Goal: Task Accomplishment & Management: Manage account settings

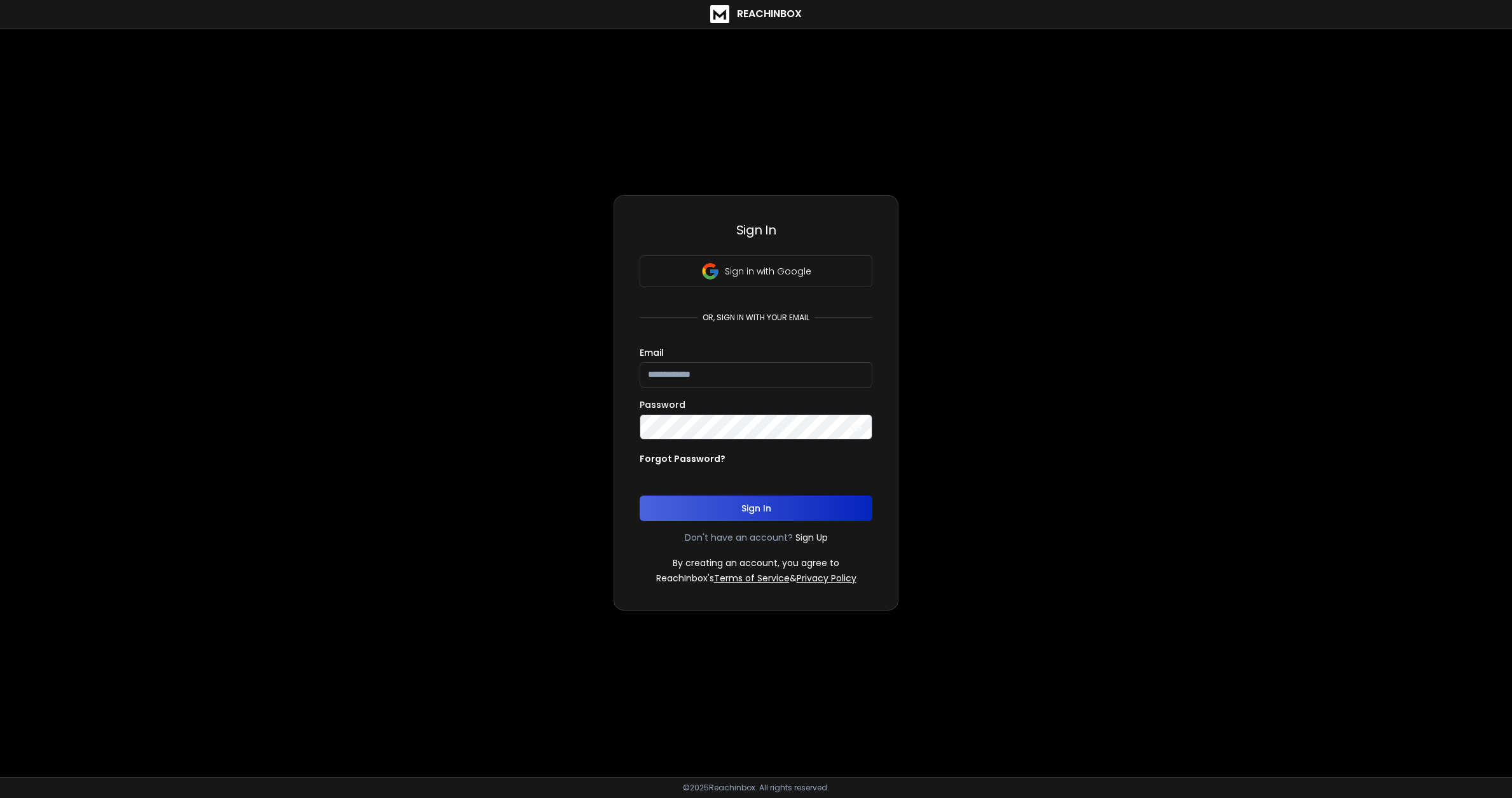
type input "**********"
click at [731, 511] on button "Sign In" at bounding box center [756, 508] width 233 height 25
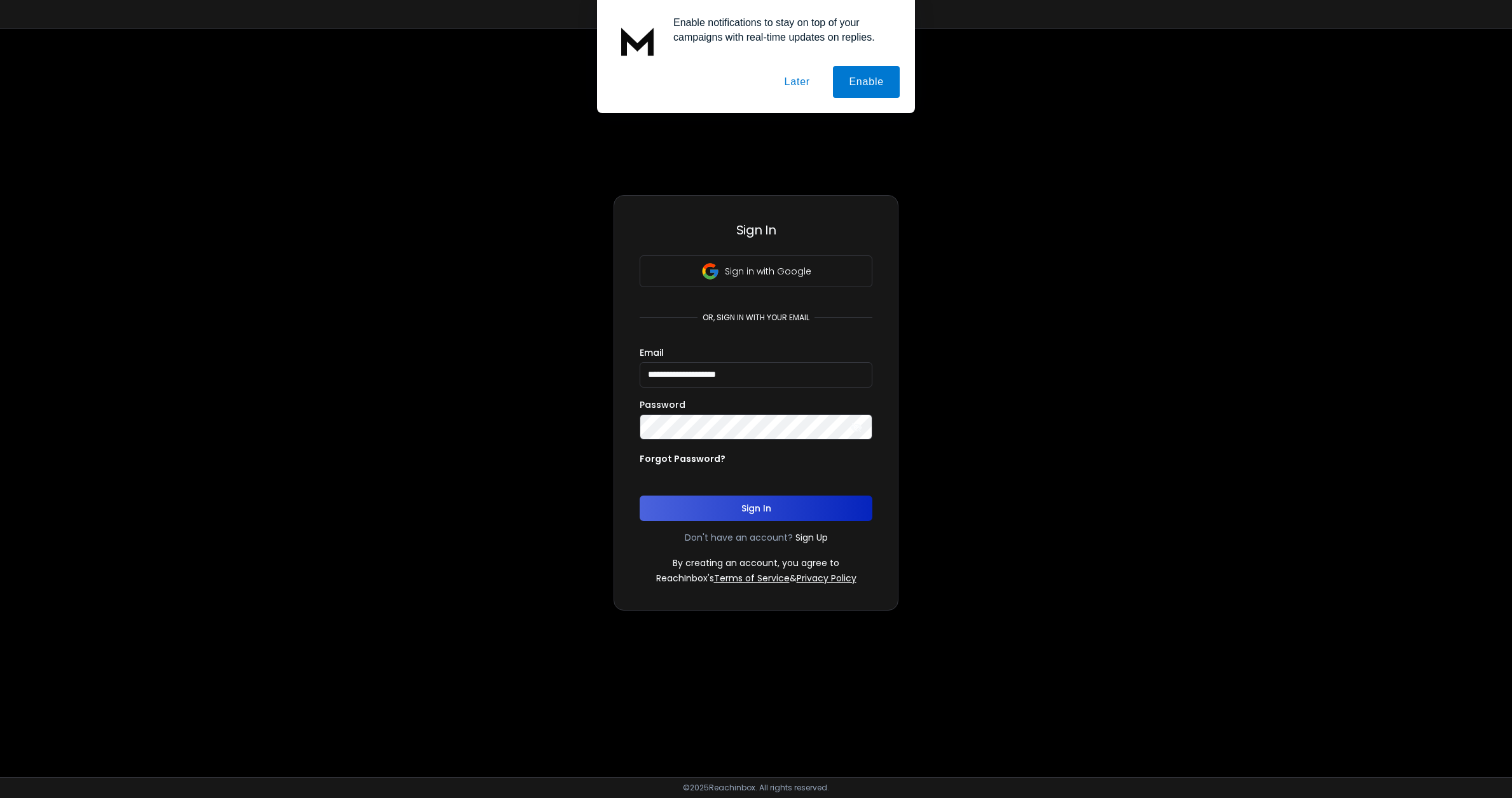
click at [791, 81] on button "Later" at bounding box center [796, 82] width 57 height 32
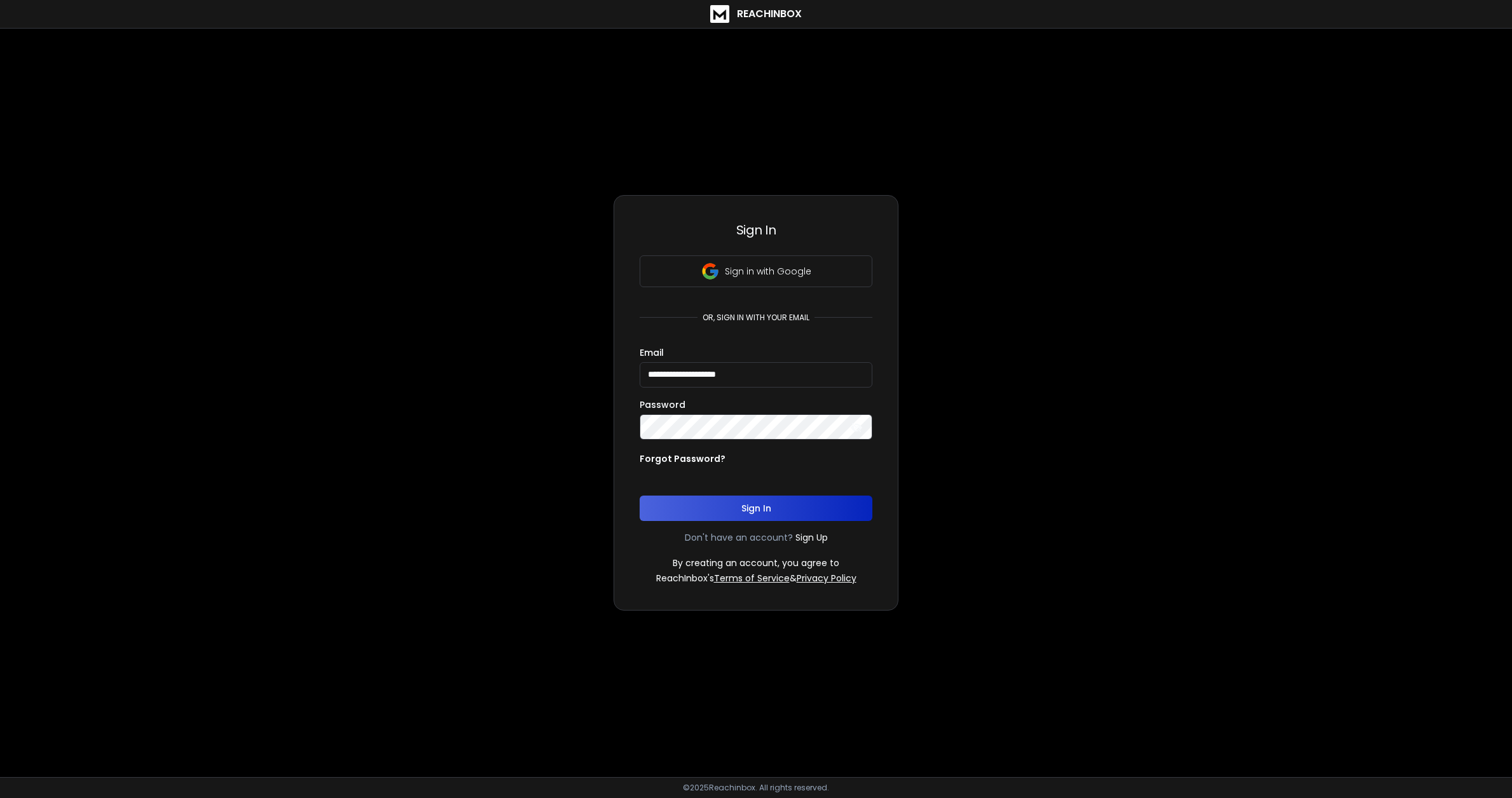
click at [782, 504] on button "Sign In" at bounding box center [756, 508] width 233 height 25
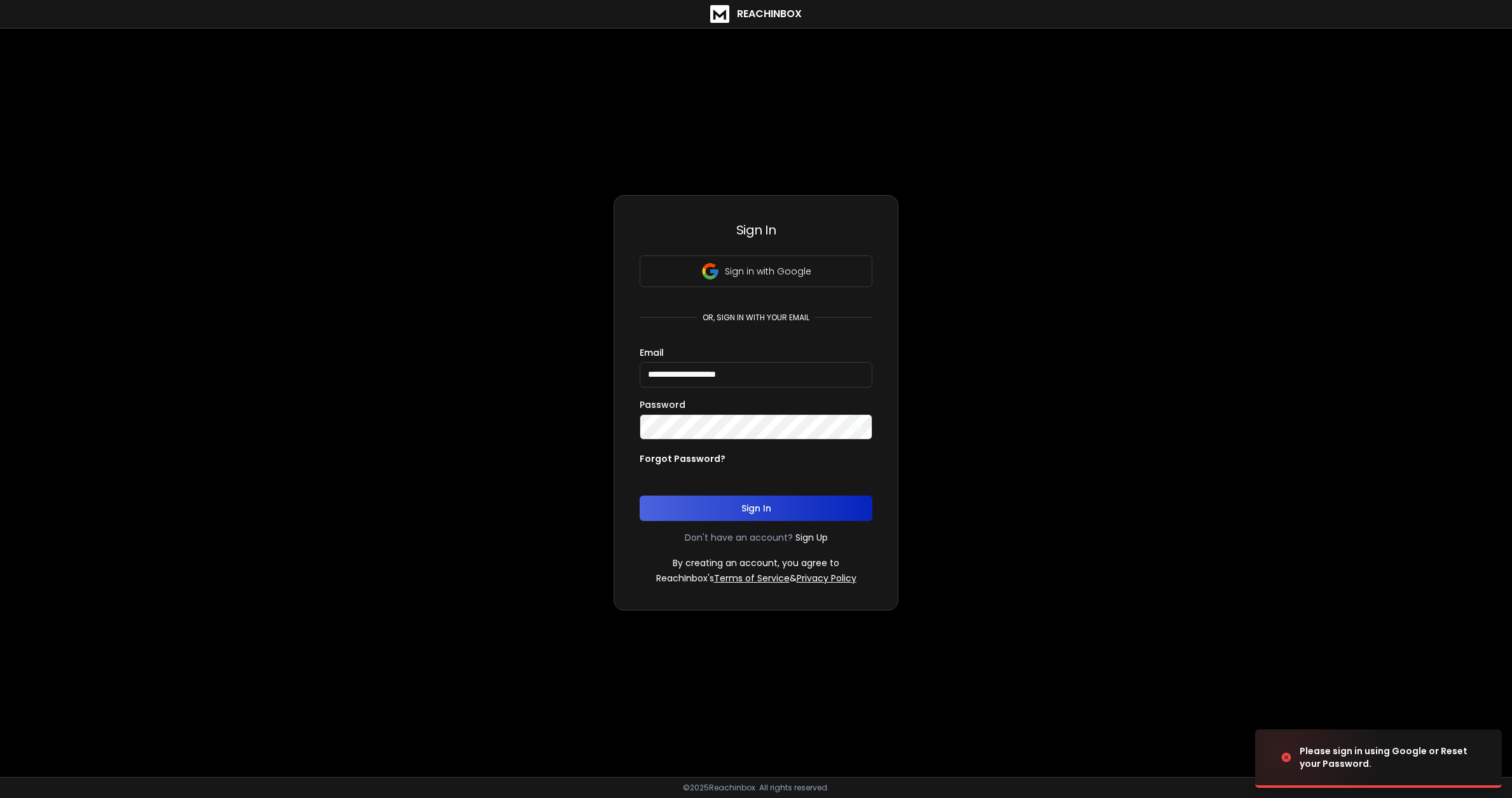
click at [854, 426] on icon at bounding box center [855, 427] width 11 height 11
click at [665, 497] on button "Sign In" at bounding box center [756, 508] width 233 height 25
click at [763, 272] on p "Sign in with Google" at bounding box center [767, 271] width 87 height 13
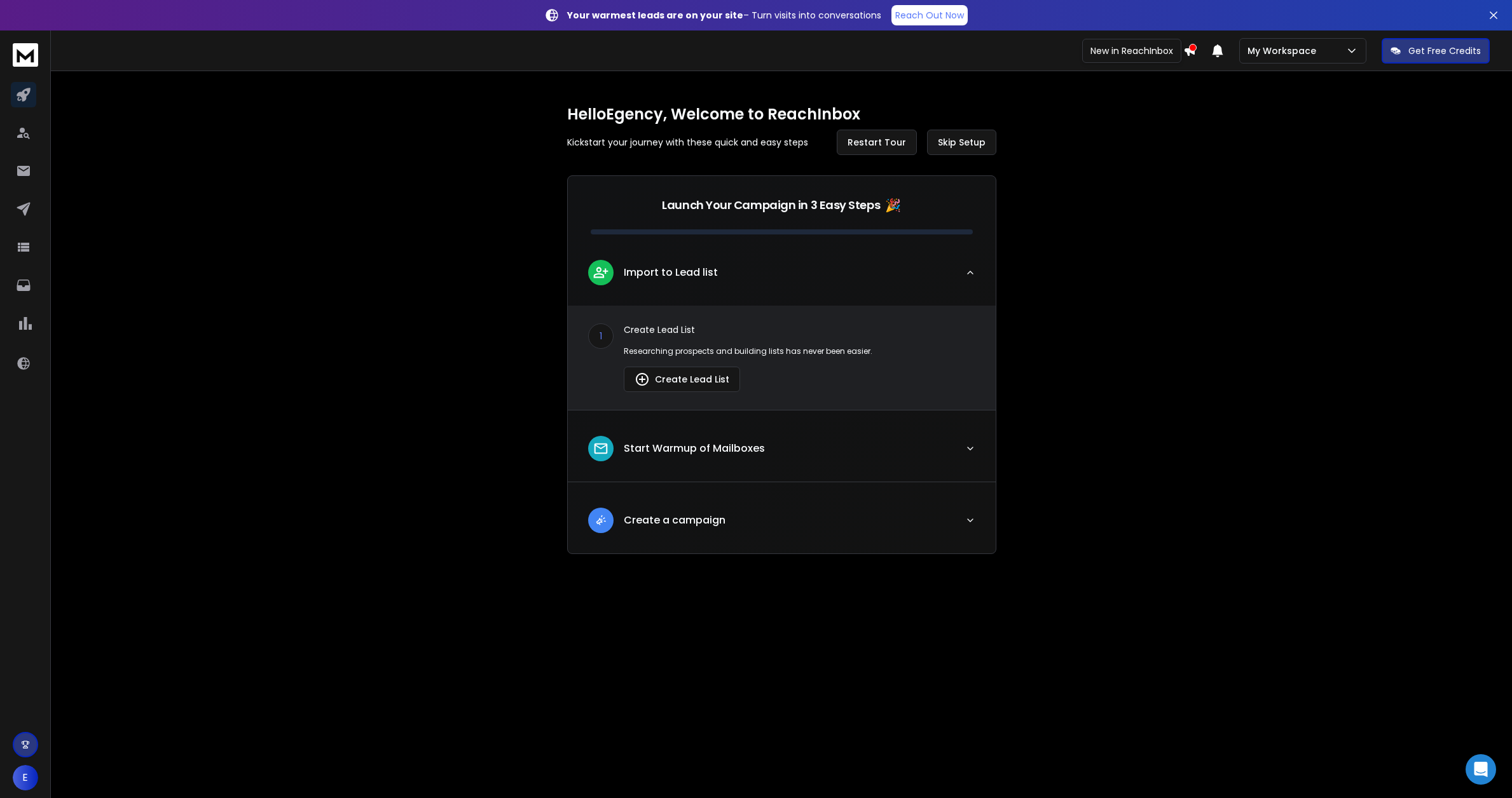
click at [1193, 57] on icon at bounding box center [1189, 51] width 13 height 13
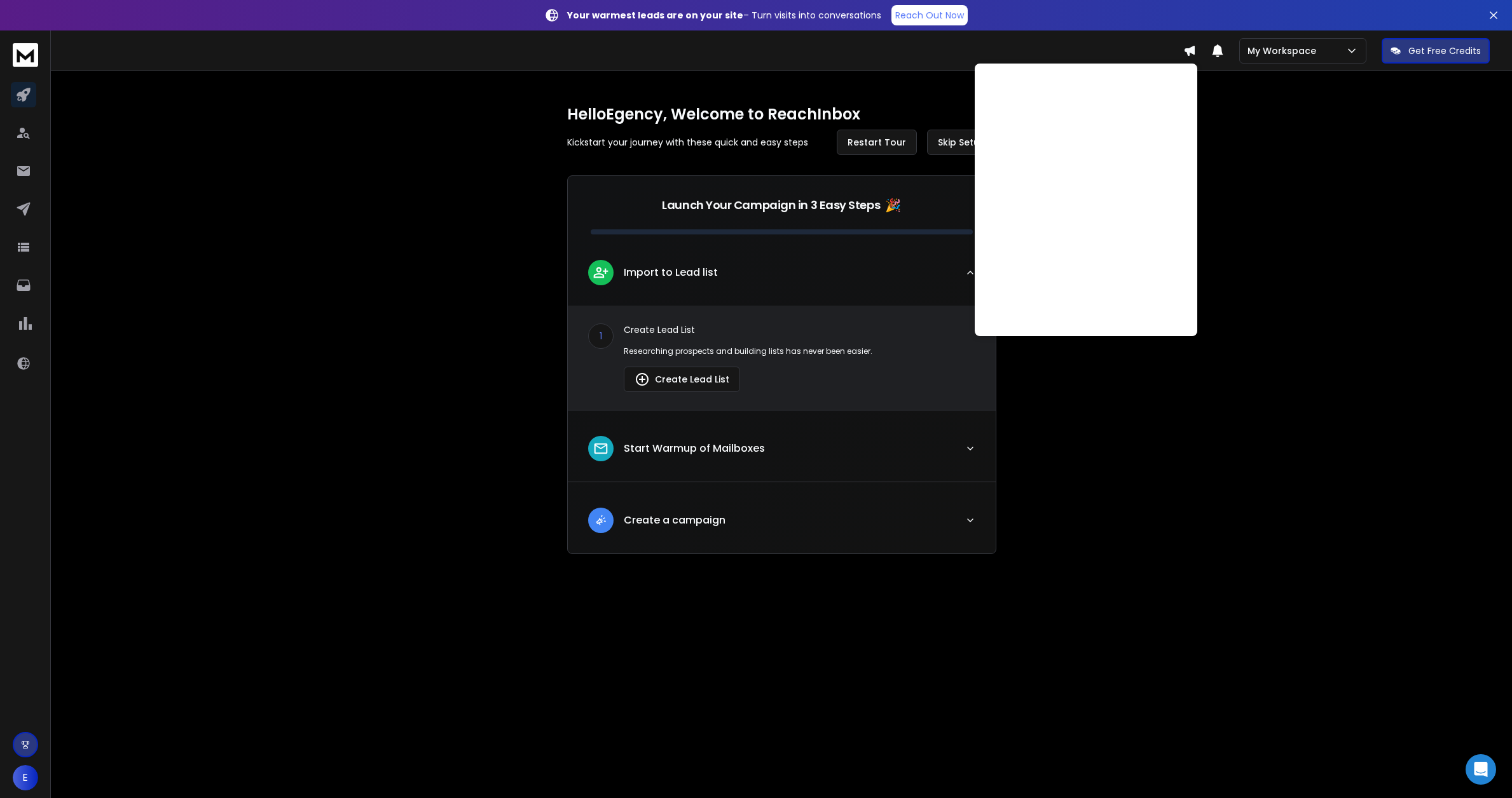
click at [1297, 272] on div "Hello Egency , Welcome to ReachInbox Kickstart your journey with these quick an…" at bounding box center [780, 329] width 1420 height 491
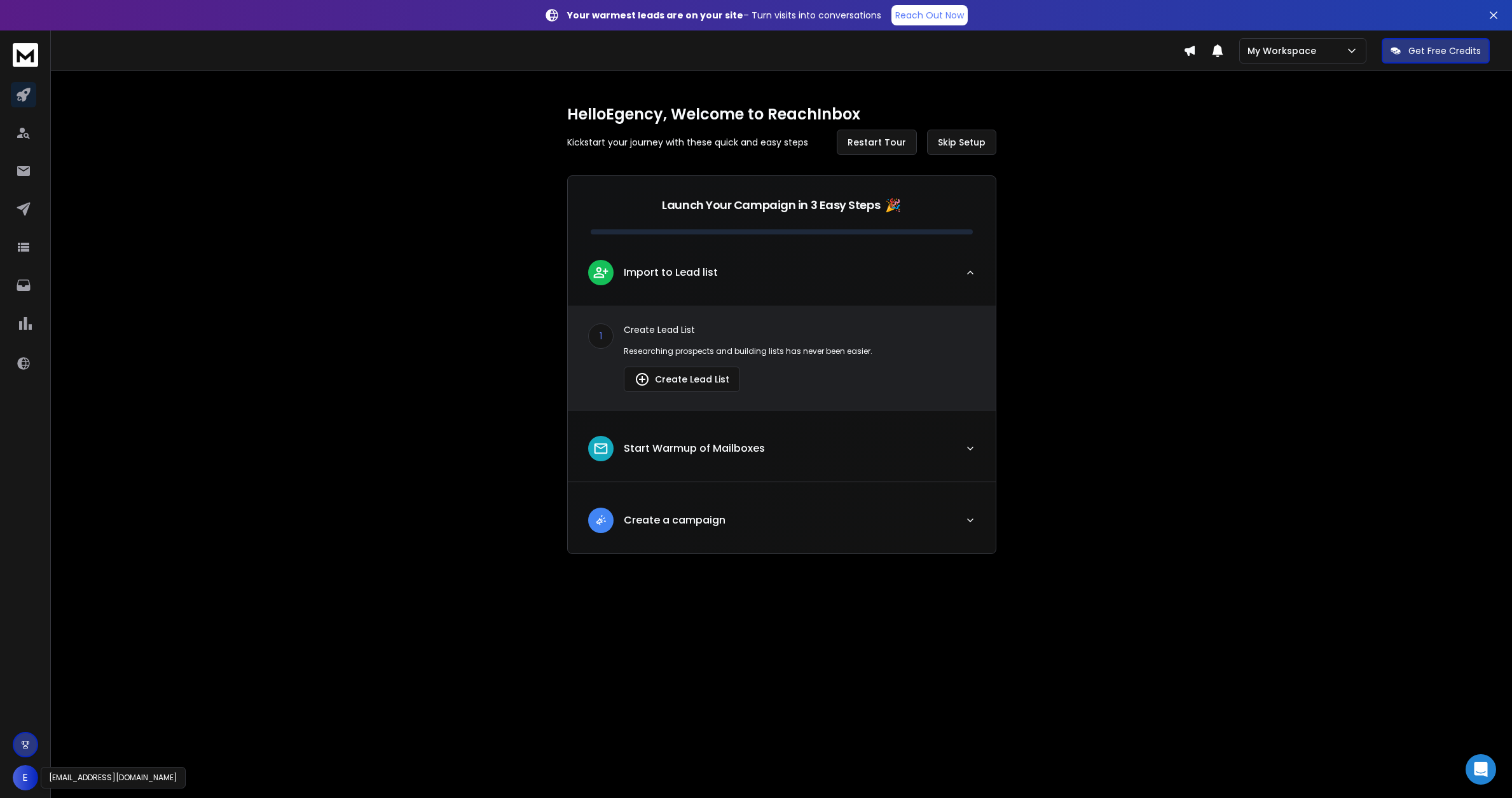
click at [30, 782] on span "E" at bounding box center [25, 777] width 25 height 25
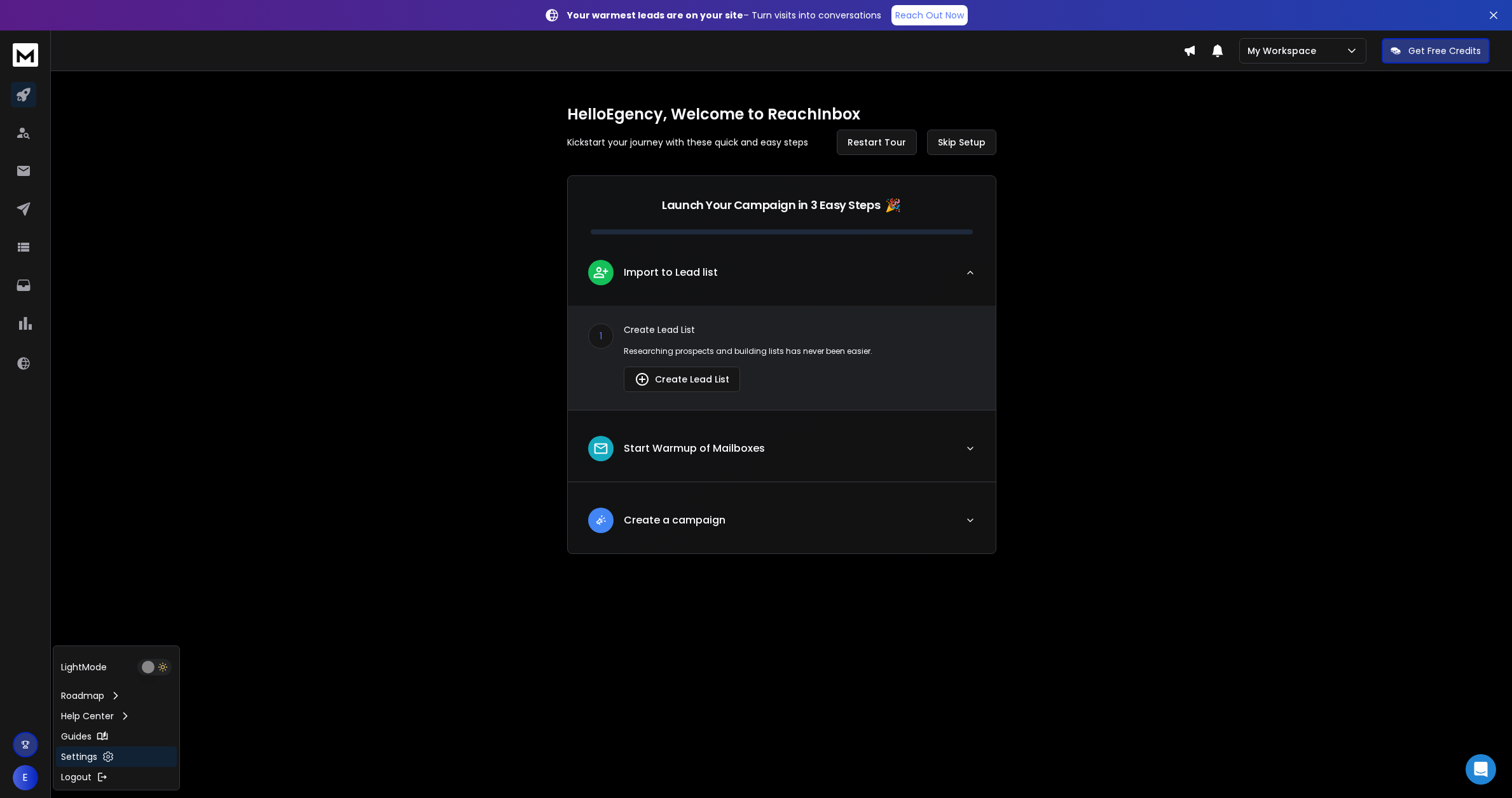
click at [79, 755] on p "Settings" at bounding box center [79, 756] width 36 height 13
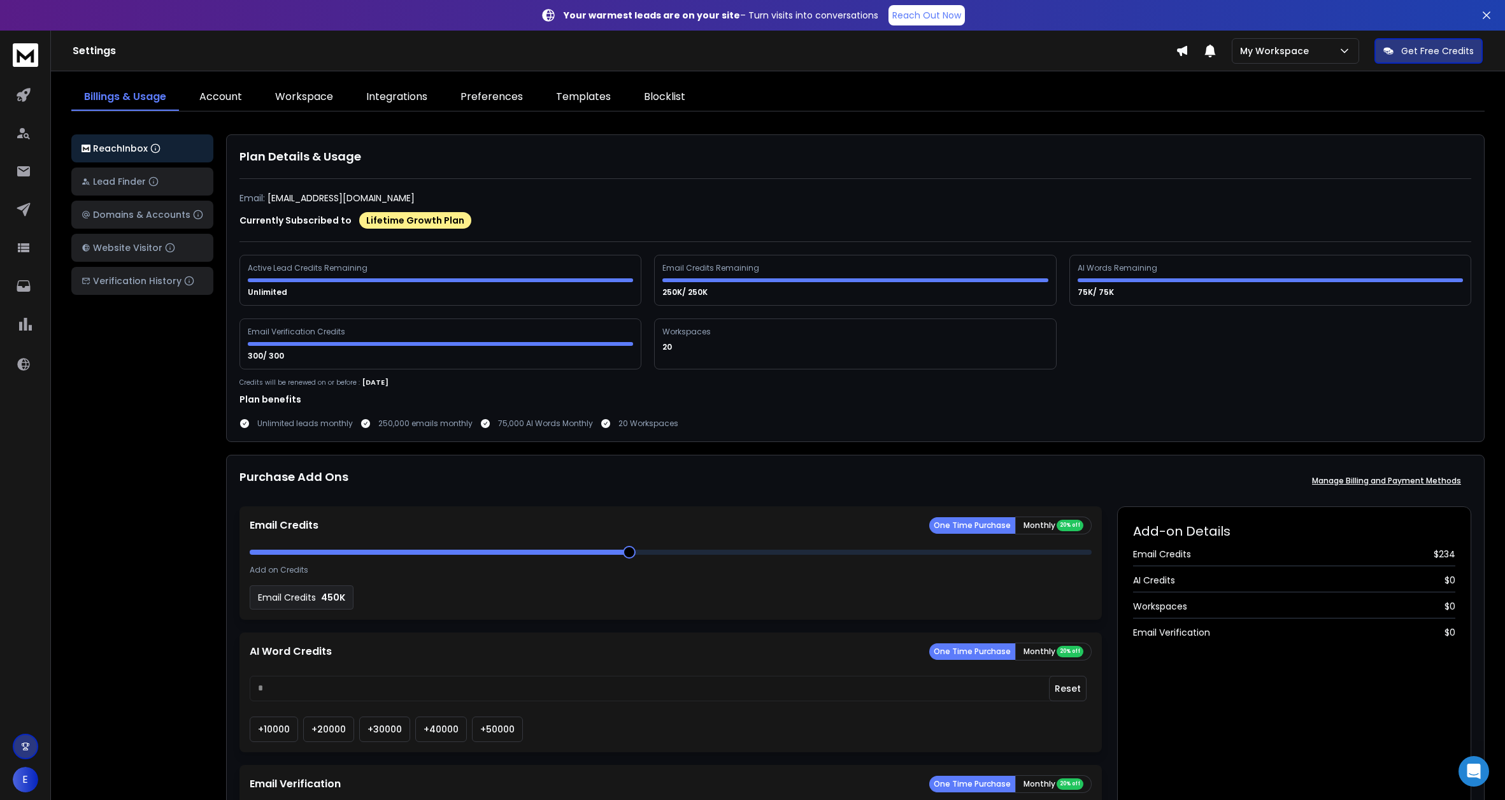
click at [636, 559] on span at bounding box center [629, 552] width 13 height 13
drag, startPoint x: 582, startPoint y: 560, endPoint x: 569, endPoint y: 564, distance: 13.9
click at [569, 564] on div "Add on Credits Email Credits 450K" at bounding box center [671, 576] width 842 height 68
click at [250, 559] on span at bounding box center [256, 552] width 13 height 13
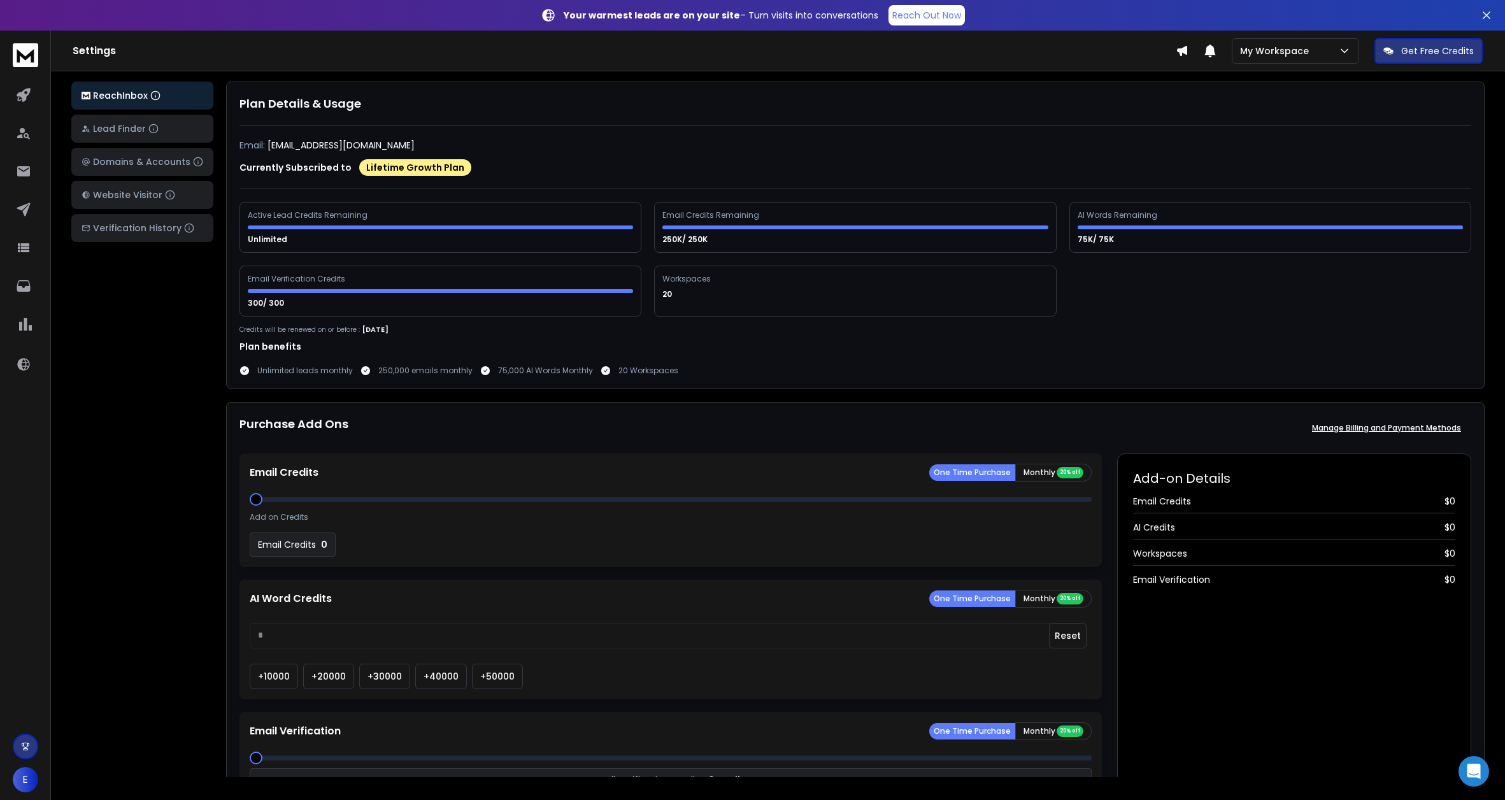
drag, startPoint x: 289, startPoint y: 300, endPoint x: 104, endPoint y: 441, distance: 232.6
click at [104, 441] on div "ReachInbox Lead Finder Domains & Accounts Website Visitor Verification History …" at bounding box center [778, 423] width 1414 height 708
click at [30, 202] on icon at bounding box center [23, 209] width 15 height 15
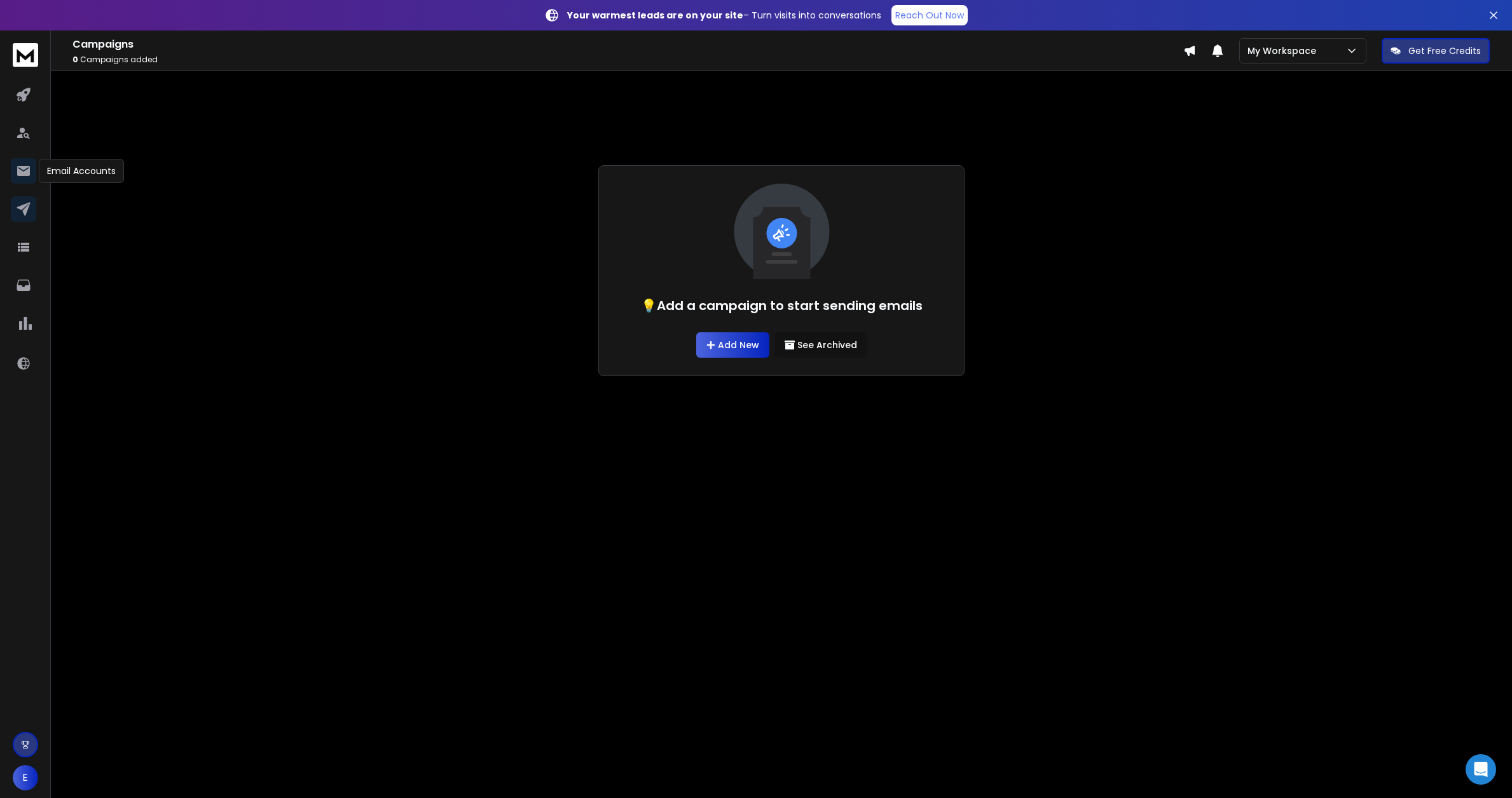
click at [31, 168] on link at bounding box center [23, 171] width 25 height 25
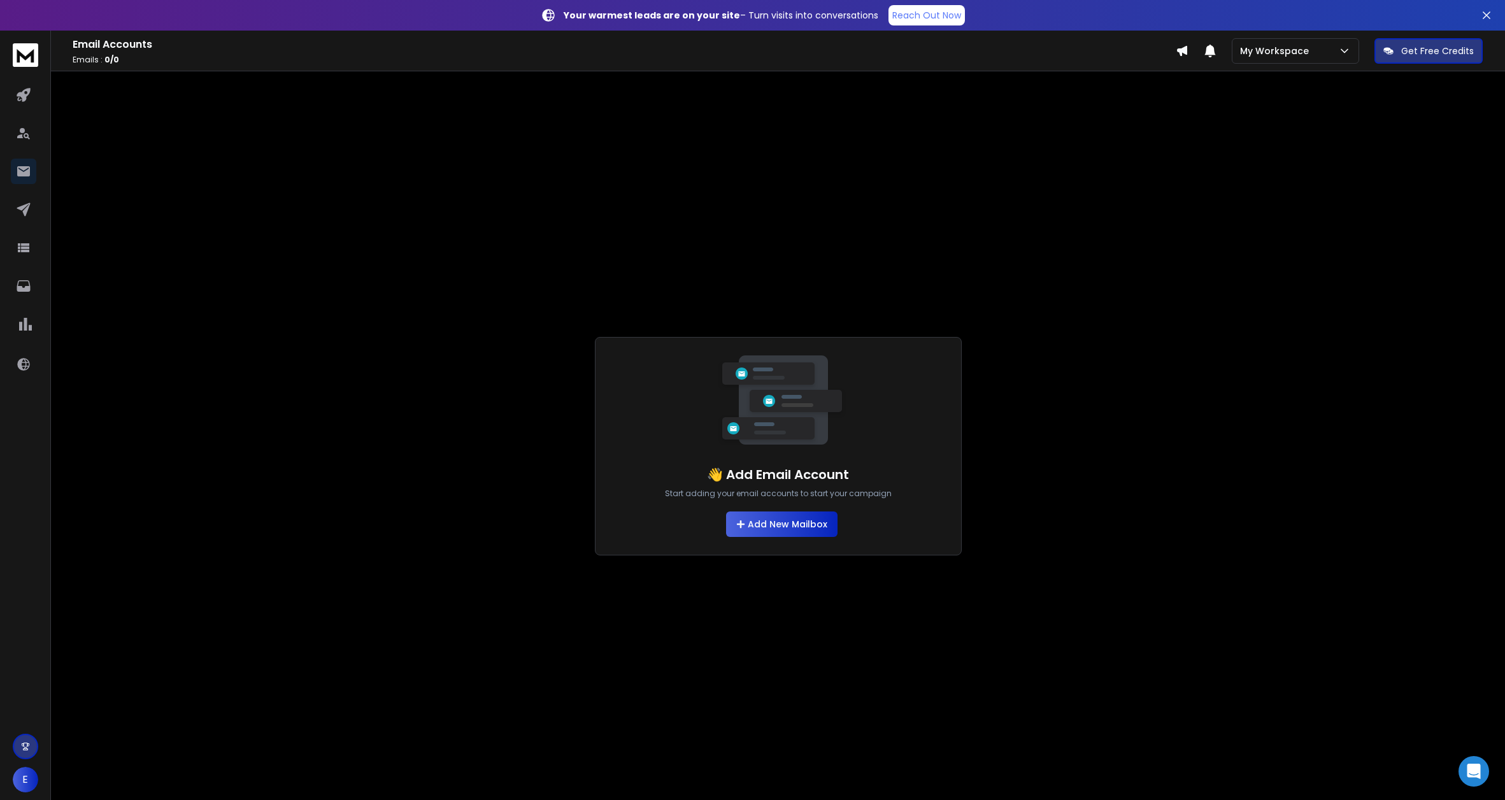
click at [759, 529] on button "Add New Mailbox" at bounding box center [781, 524] width 111 height 25
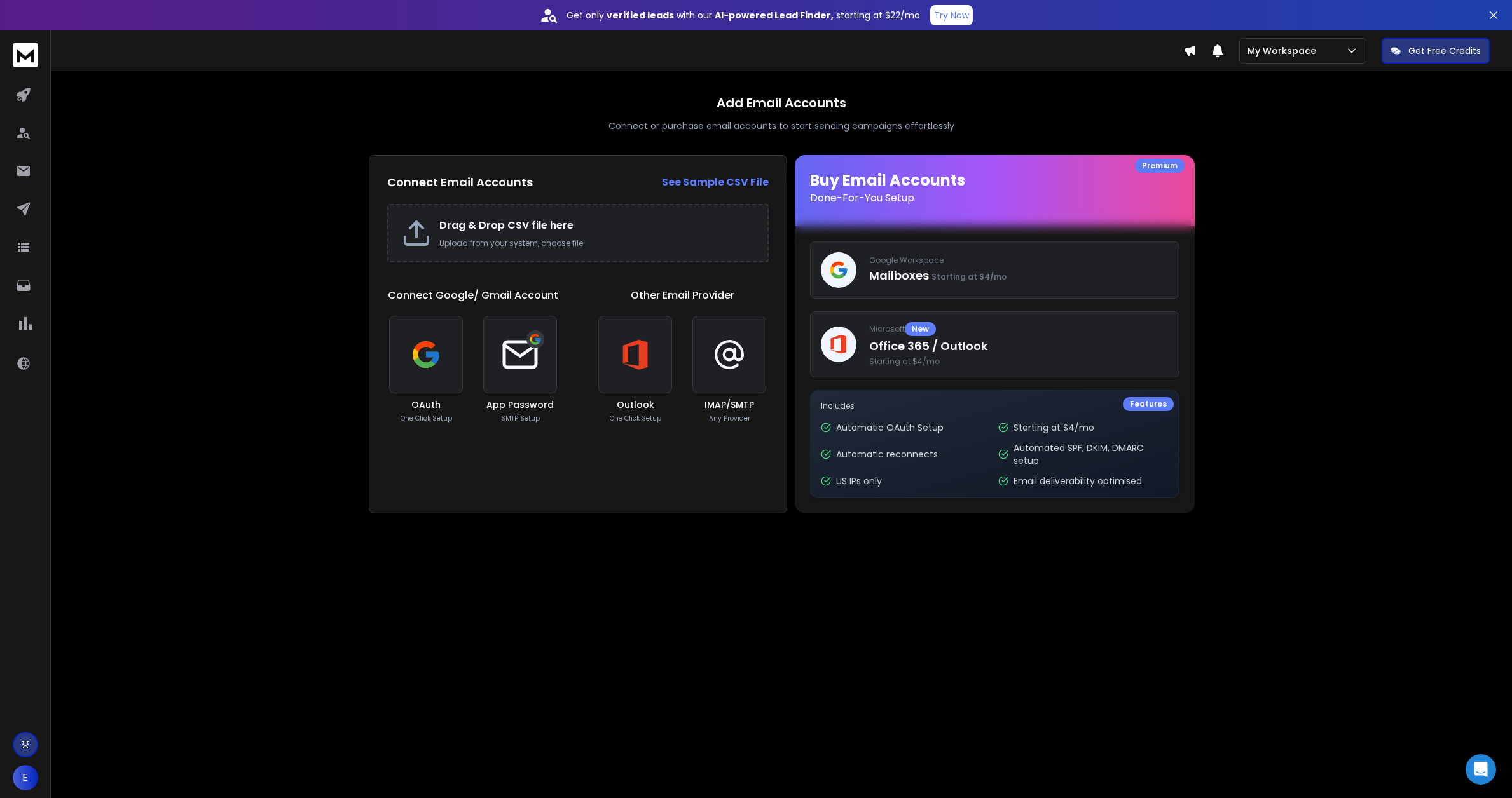
click at [21, 48] on img at bounding box center [25, 55] width 25 height 24
